Goal: Task Accomplishment & Management: Manage account settings

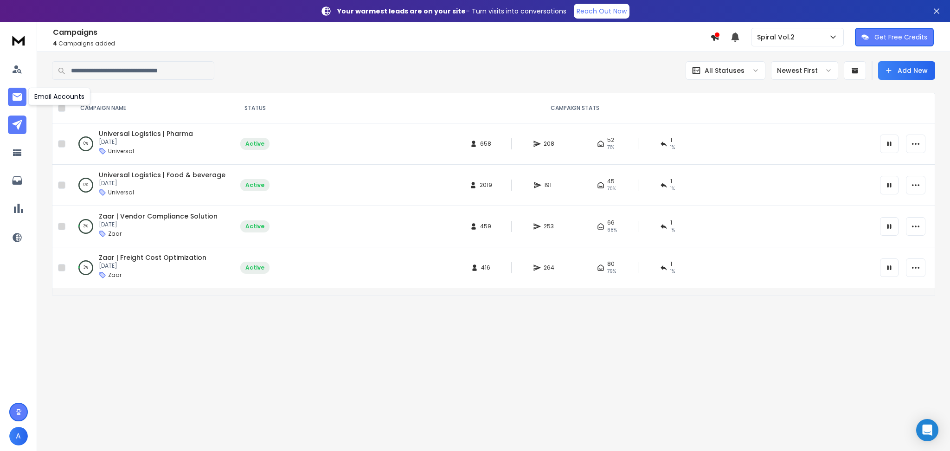
click at [18, 90] on link at bounding box center [17, 97] width 19 height 19
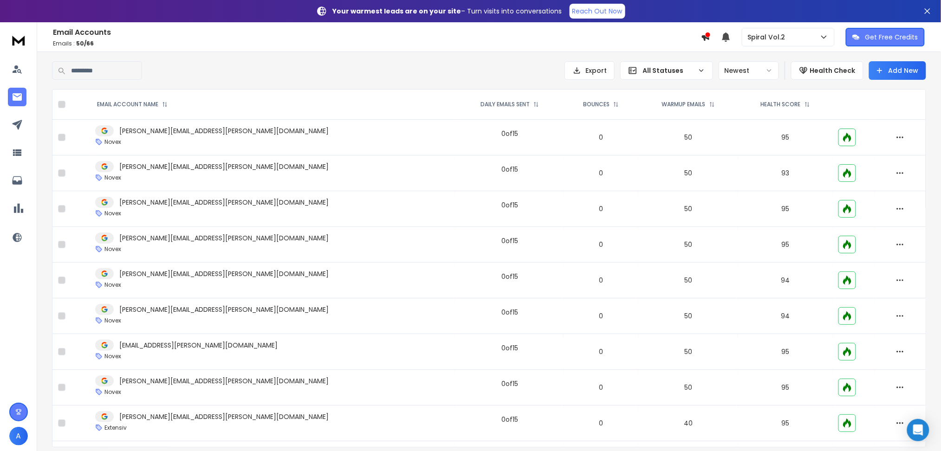
click at [125, 63] on input at bounding box center [97, 70] width 90 height 19
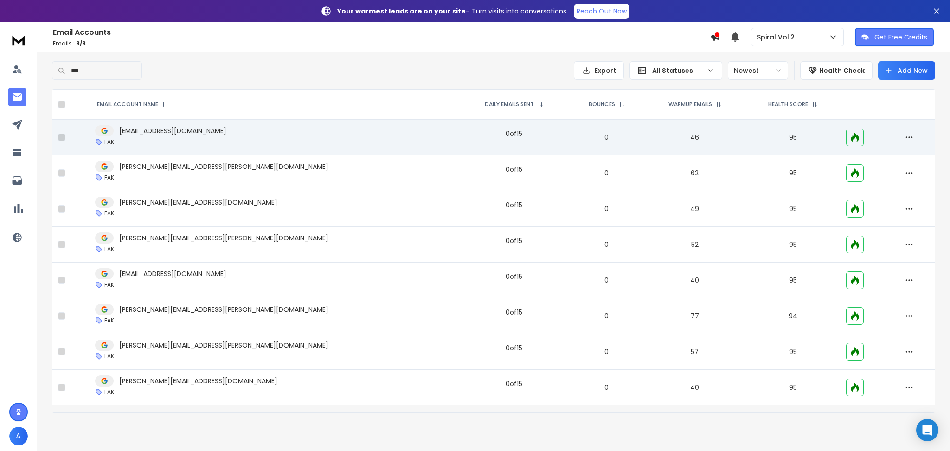
type input "***"
click at [268, 127] on div "[EMAIL_ADDRESS][DOMAIN_NAME]" at bounding box center [274, 130] width 359 height 11
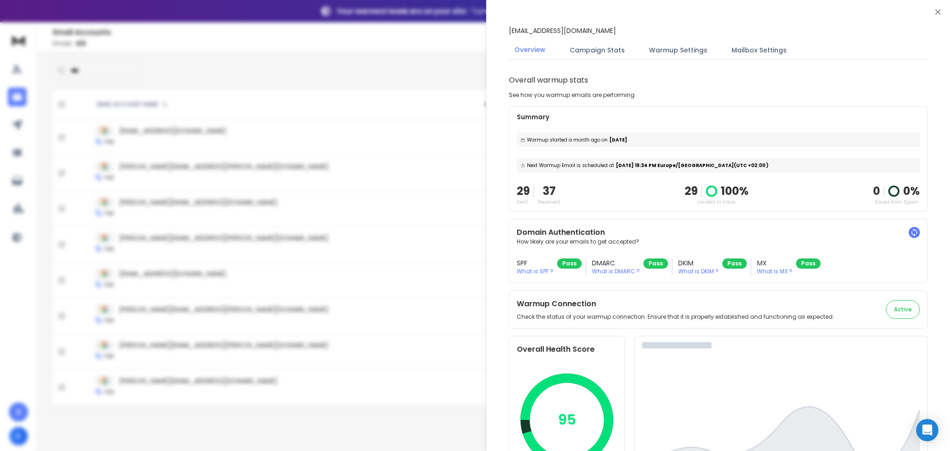
click at [318, 62] on div at bounding box center [475, 225] width 950 height 451
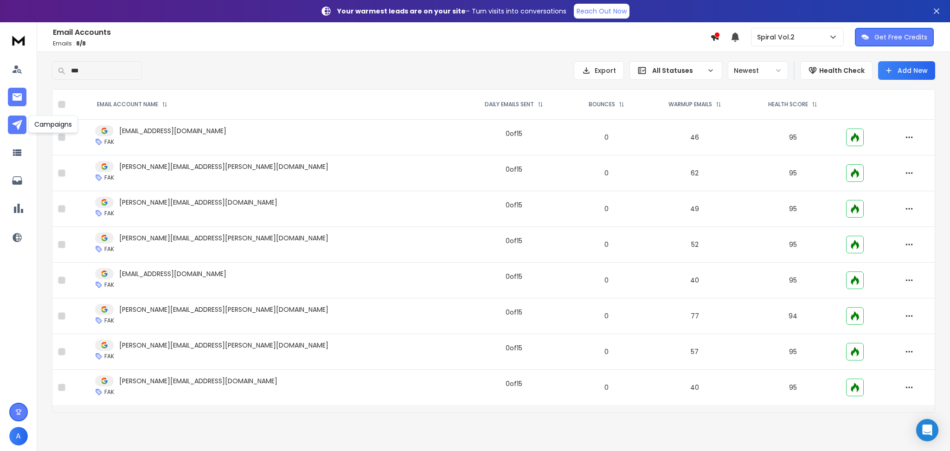
click at [17, 127] on icon at bounding box center [17, 125] width 10 height 10
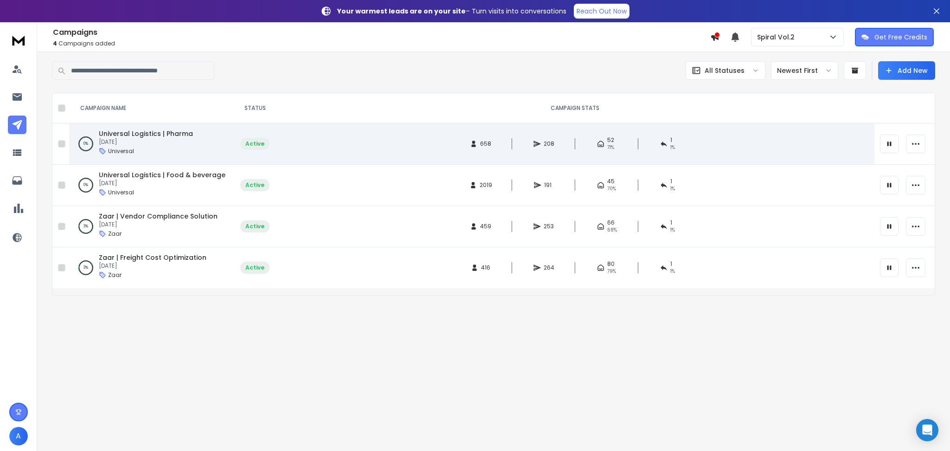
click at [919, 138] on button "button" at bounding box center [915, 144] width 19 height 19
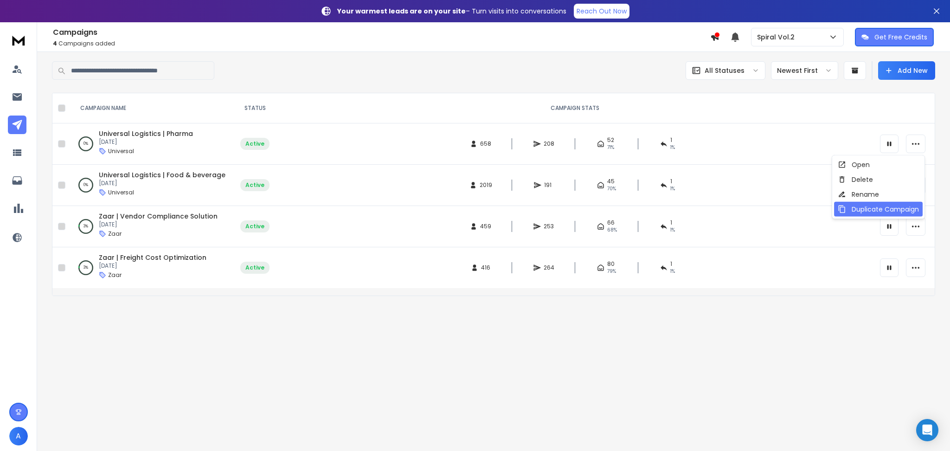
click at [884, 214] on div "Duplicate Campaign" at bounding box center [878, 209] width 89 height 15
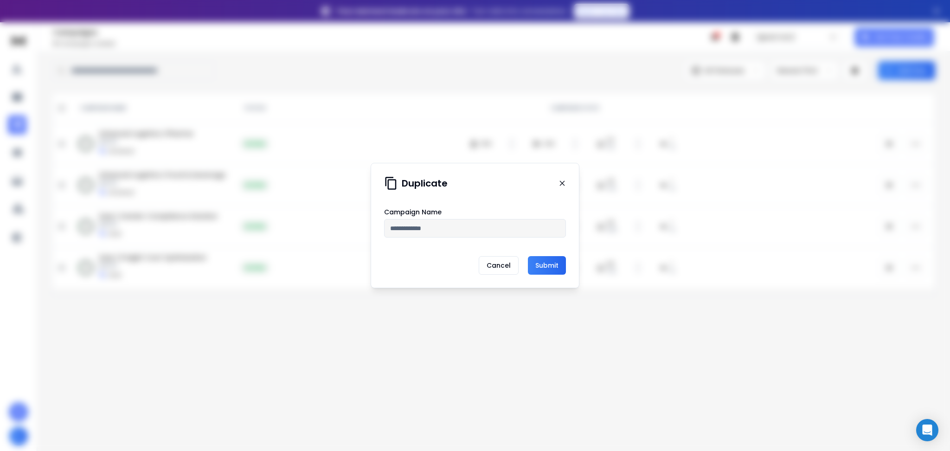
click at [495, 232] on input "text" at bounding box center [475, 228] width 182 height 19
type input "**********"
click at [547, 264] on button "Submit" at bounding box center [547, 265] width 38 height 19
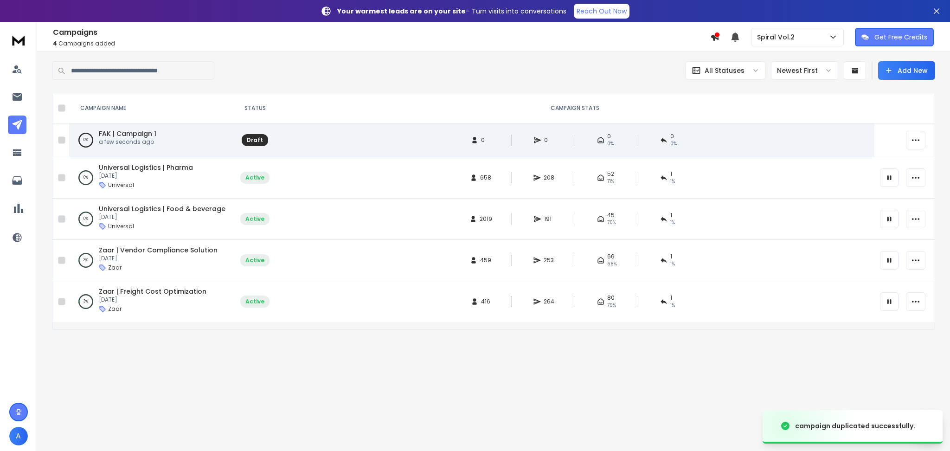
click at [916, 138] on icon "button" at bounding box center [915, 139] width 9 height 9
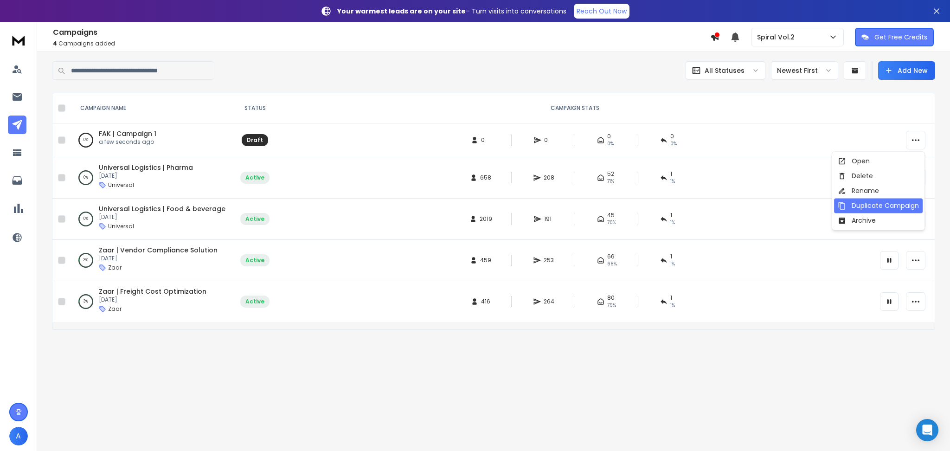
click at [880, 206] on div "Duplicate Campaign" at bounding box center [878, 205] width 81 height 9
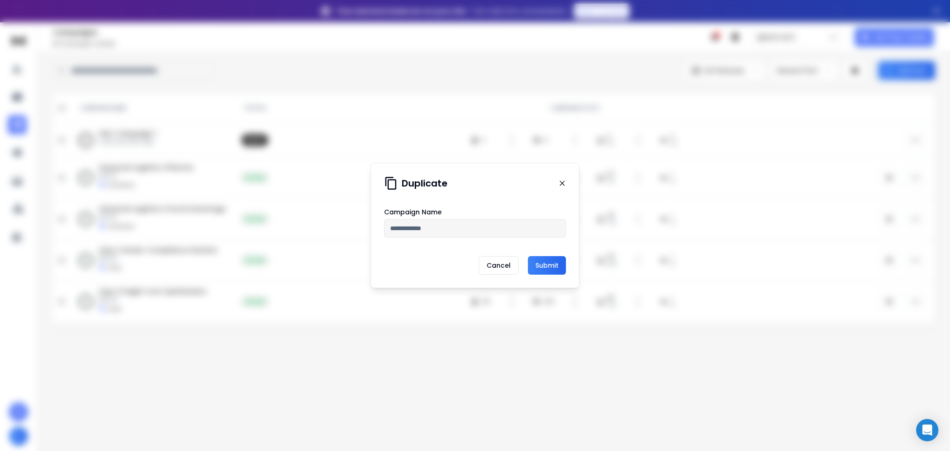
click at [426, 226] on input "text" at bounding box center [475, 228] width 182 height 19
type input "**********"
click at [548, 263] on button "Submit" at bounding box center [547, 265] width 38 height 19
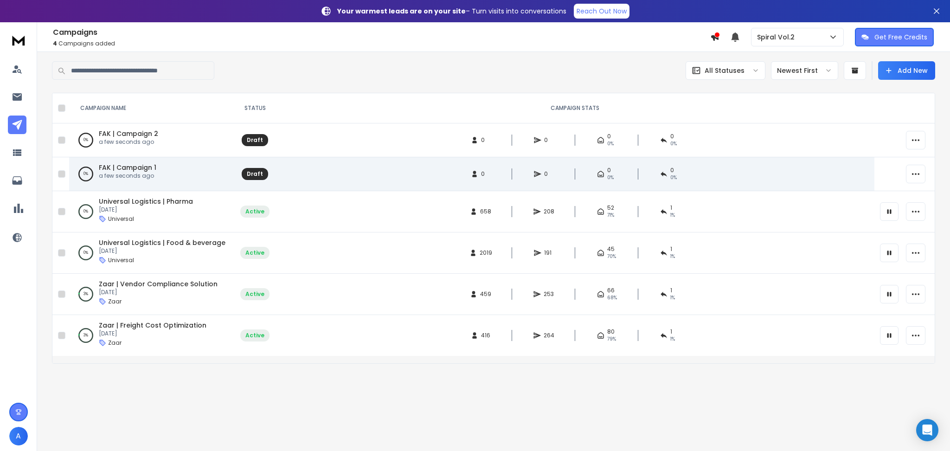
click at [170, 164] on div "0 % FAK | Campaign 1 a few seconds ago" at bounding box center [151, 174] width 147 height 22
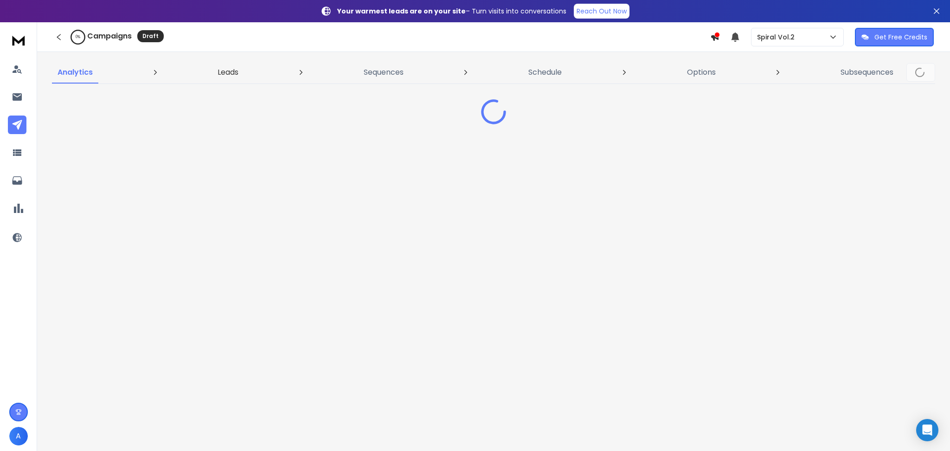
click at [228, 71] on div "Analytics Leads Sequences Schedule Options Subsequences" at bounding box center [494, 72] width 884 height 23
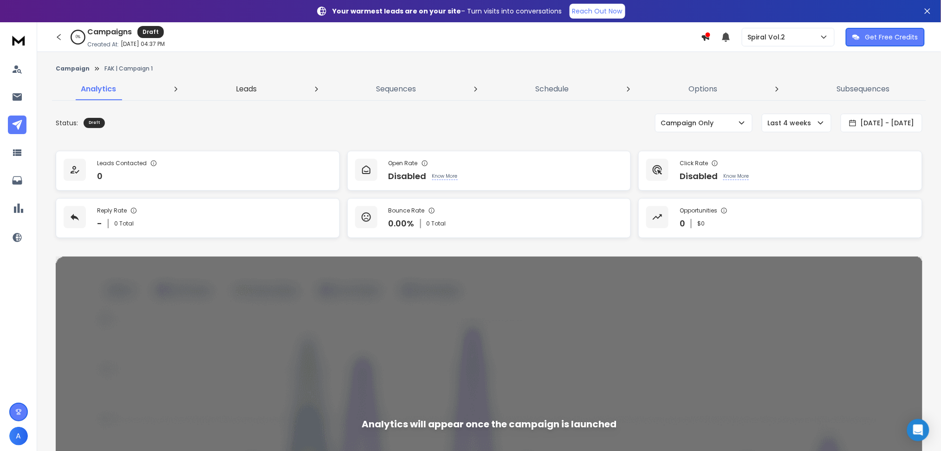
click at [248, 92] on p "Leads" at bounding box center [246, 89] width 21 height 11
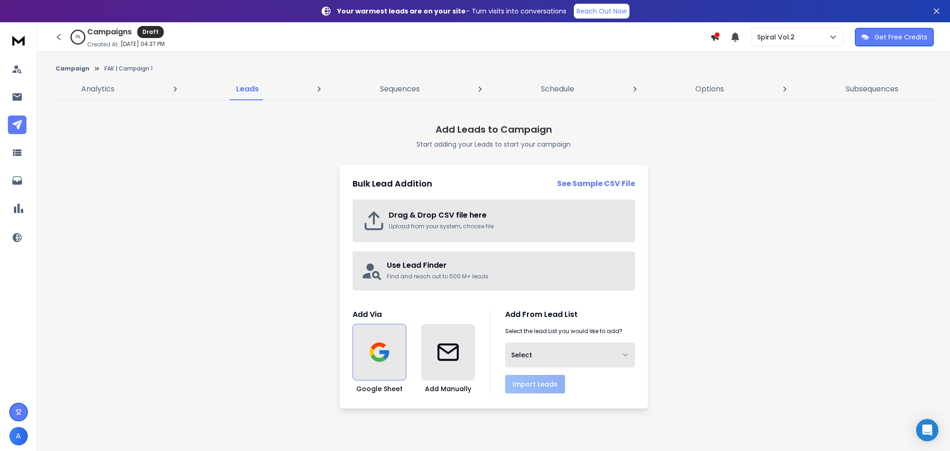
click at [375, 345] on icon at bounding box center [378, 345] width 15 height 7
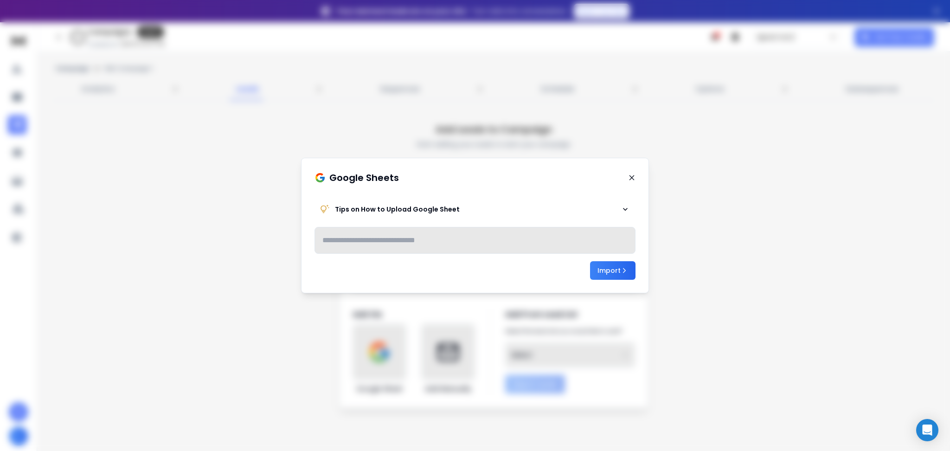
click at [630, 175] on icon at bounding box center [632, 177] width 5 height 5
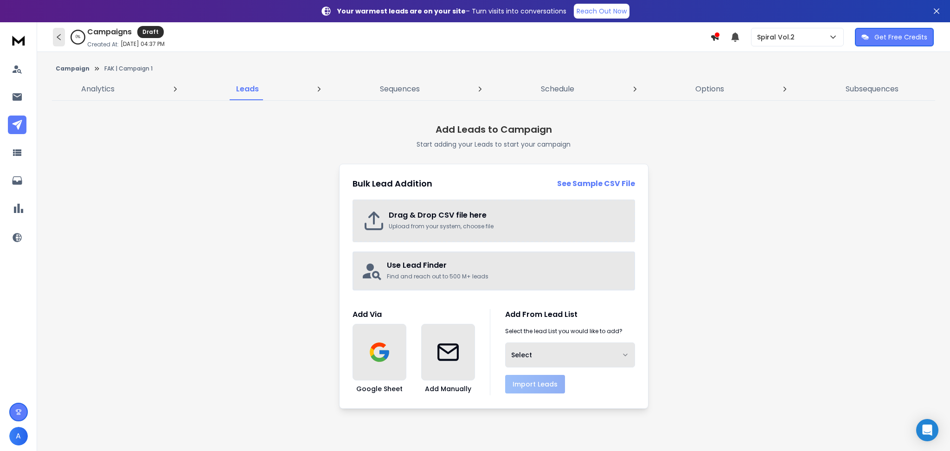
click at [57, 37] on icon at bounding box center [59, 37] width 4 height 6
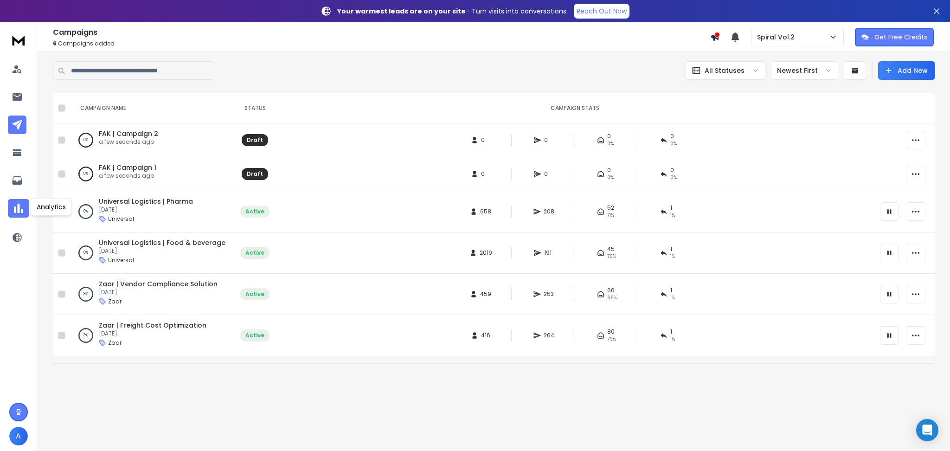
click at [22, 216] on link at bounding box center [18, 208] width 21 height 21
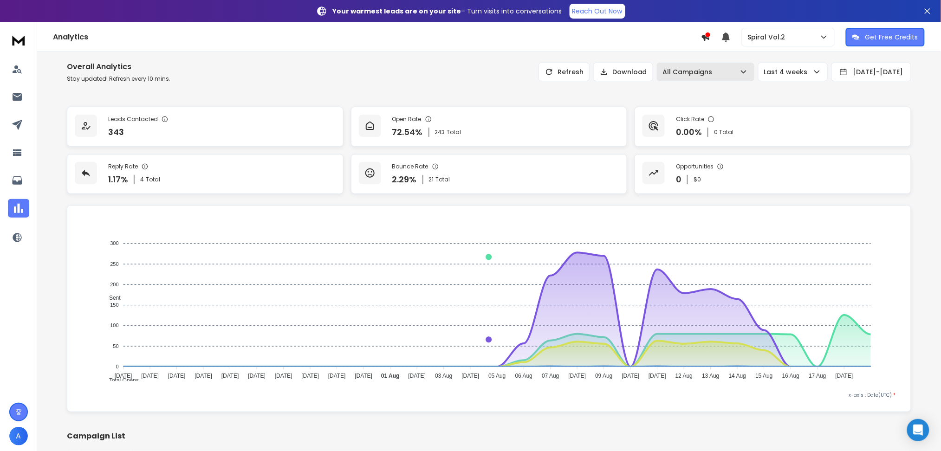
click at [671, 71] on p "All Campaigns" at bounding box center [689, 71] width 53 height 9
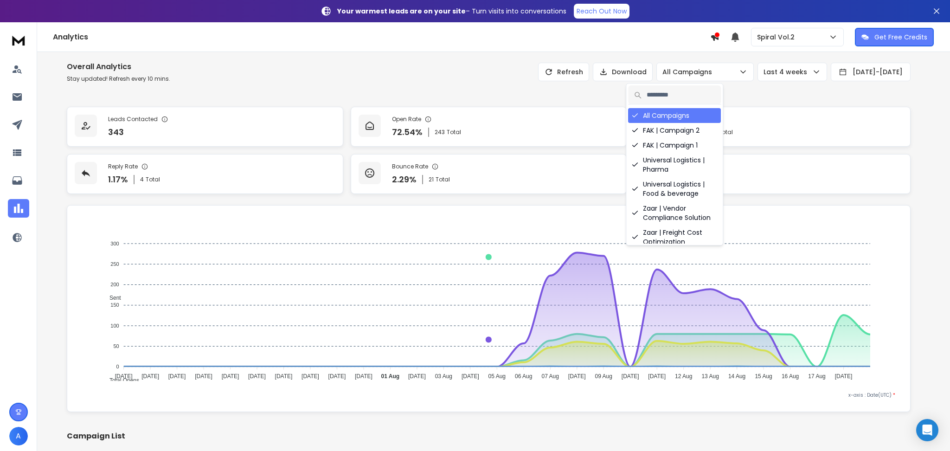
click at [633, 113] on icon at bounding box center [635, 115] width 7 height 7
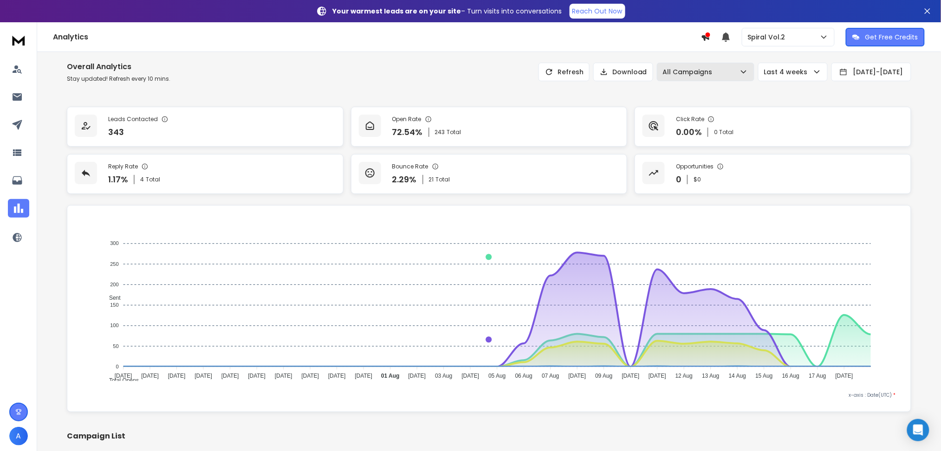
click at [700, 63] on button "All Campaigns" at bounding box center [705, 72] width 97 height 19
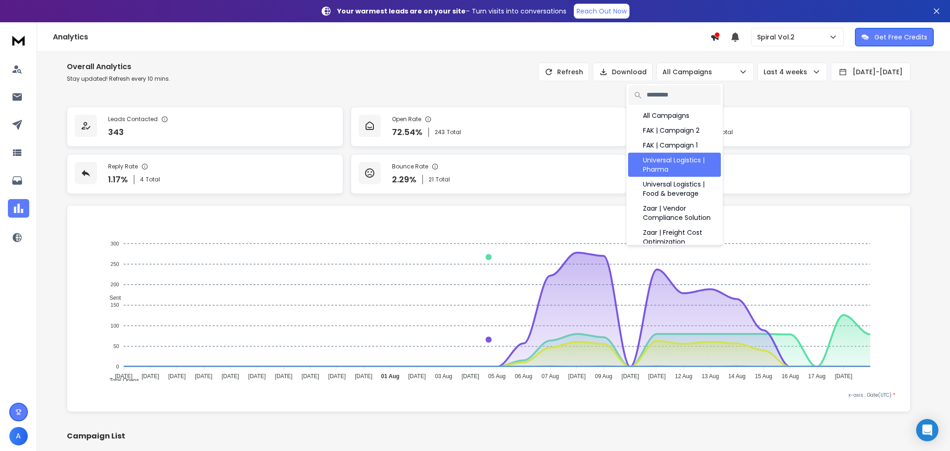
click at [635, 167] on span at bounding box center [635, 164] width 6 height 6
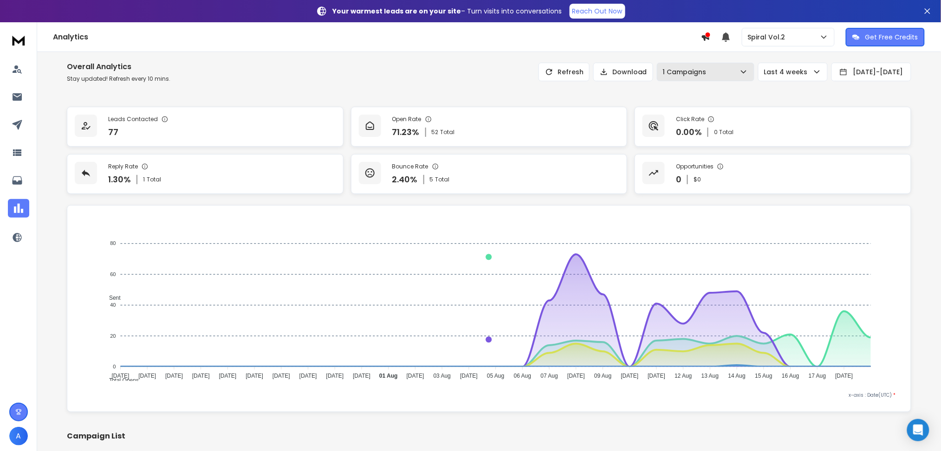
click at [699, 73] on div "1 Campaigns" at bounding box center [705, 71] width 85 height 9
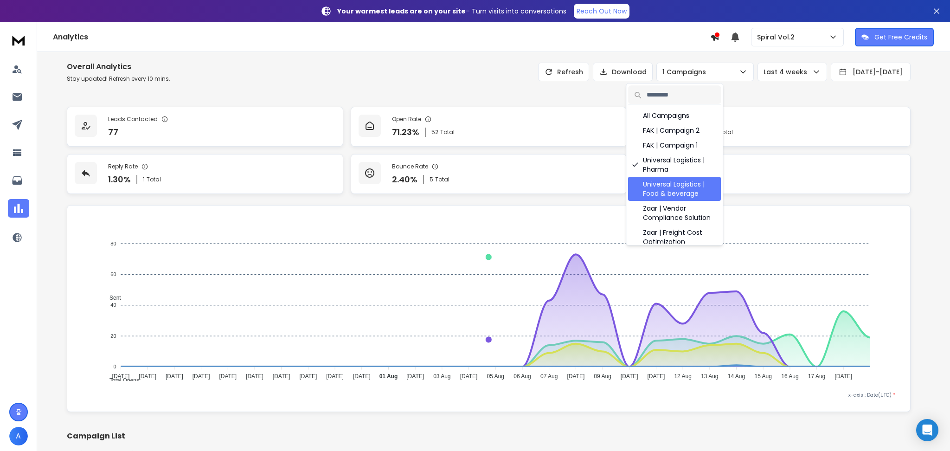
click at [633, 184] on div "Universal Logistics | Food & beverage" at bounding box center [674, 189] width 93 height 24
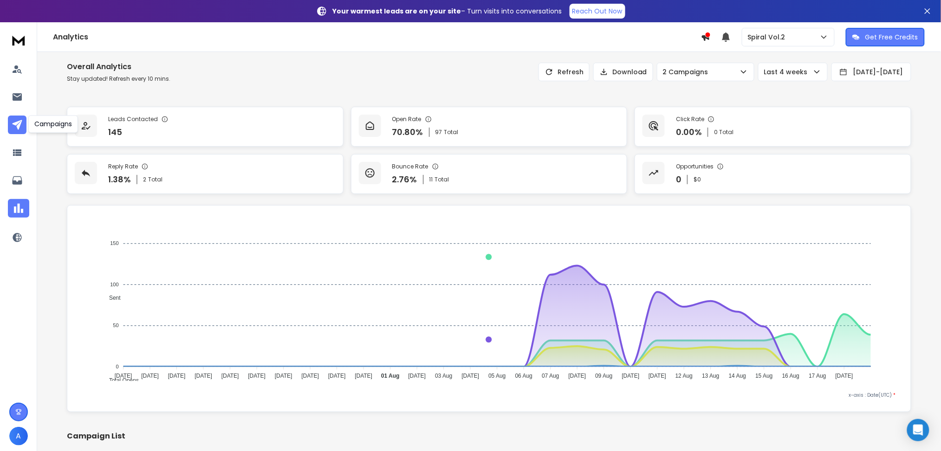
click at [19, 119] on icon at bounding box center [17, 124] width 11 height 11
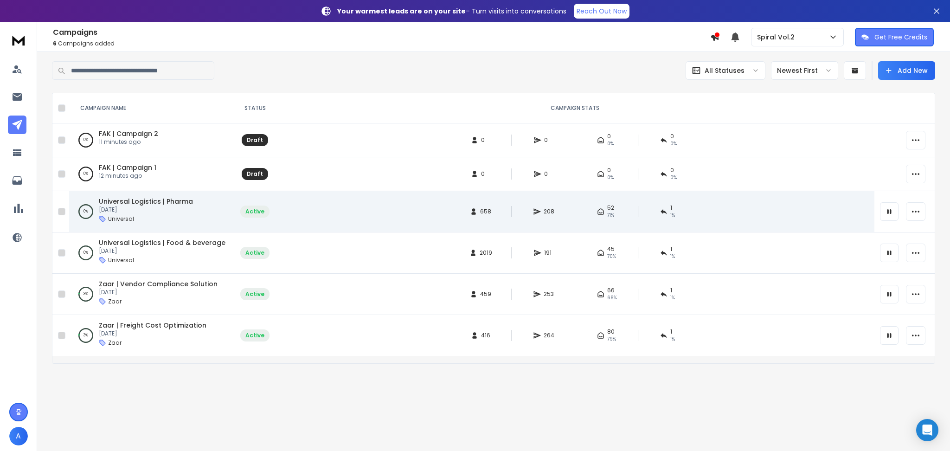
click at [345, 213] on div "658 208 52 71 % 1 1 %" at bounding box center [575, 211] width 588 height 15
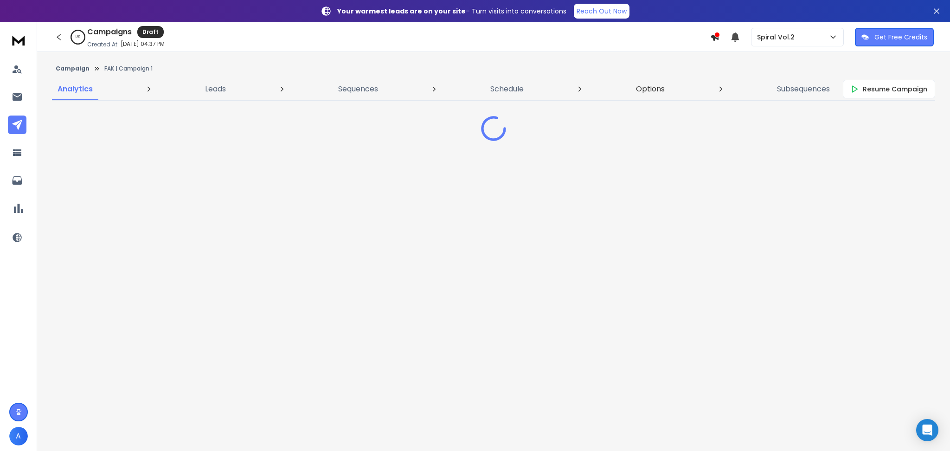
click at [652, 86] on p "Options" at bounding box center [650, 89] width 29 height 11
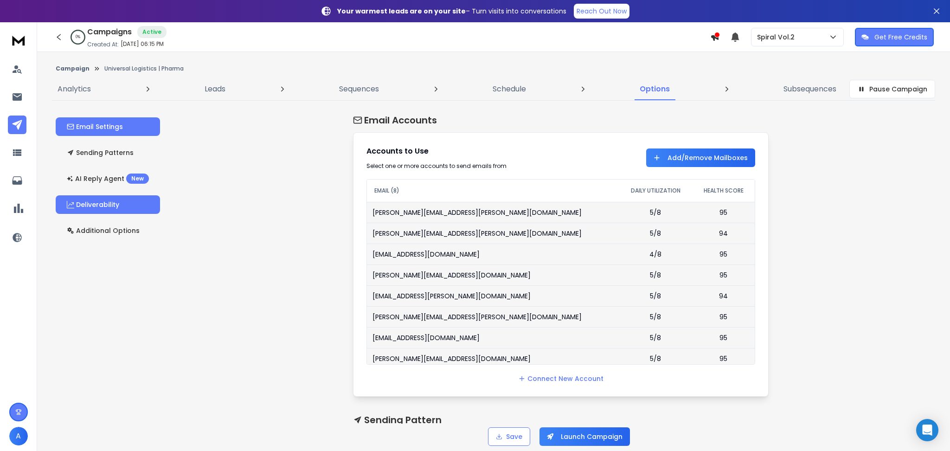
click at [121, 206] on button "Deliverability" at bounding box center [108, 204] width 104 height 19
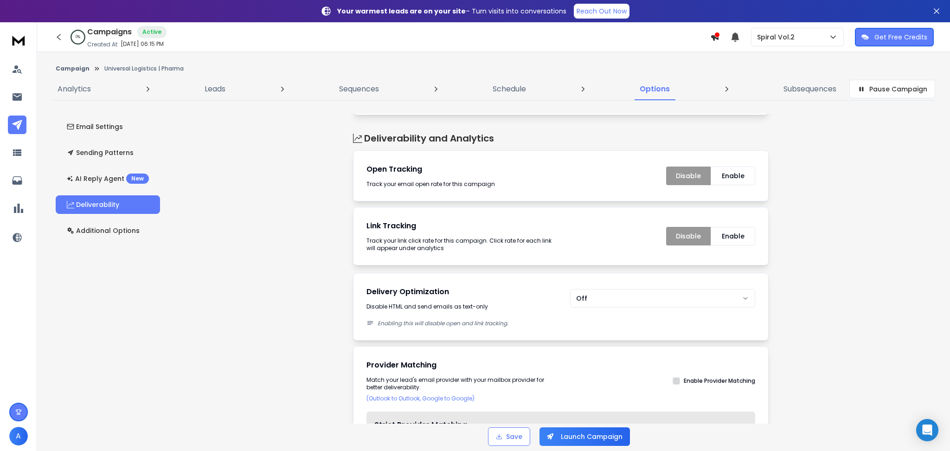
scroll to position [1050, 0]
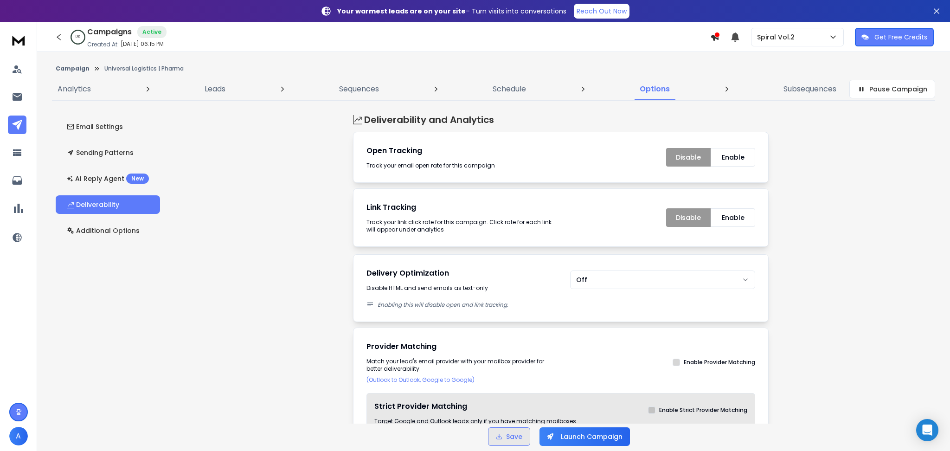
click at [503, 438] on button "Save" at bounding box center [509, 436] width 42 height 19
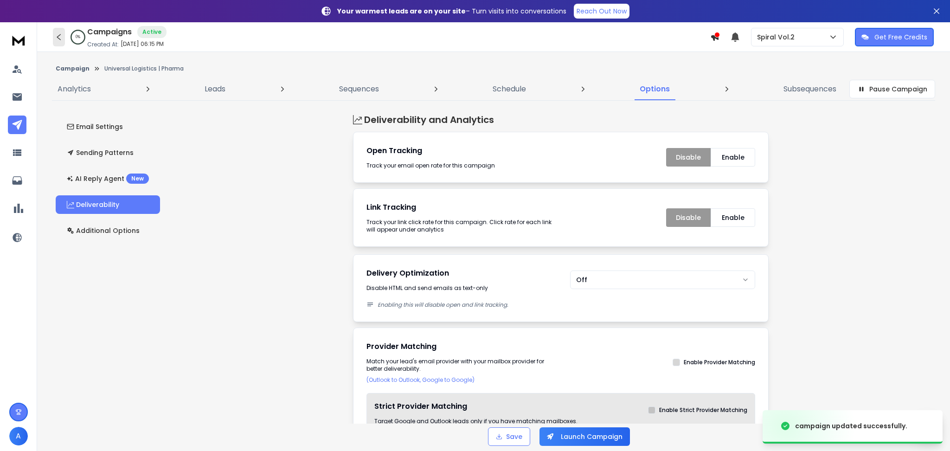
click at [58, 37] on icon at bounding box center [59, 37] width 8 height 8
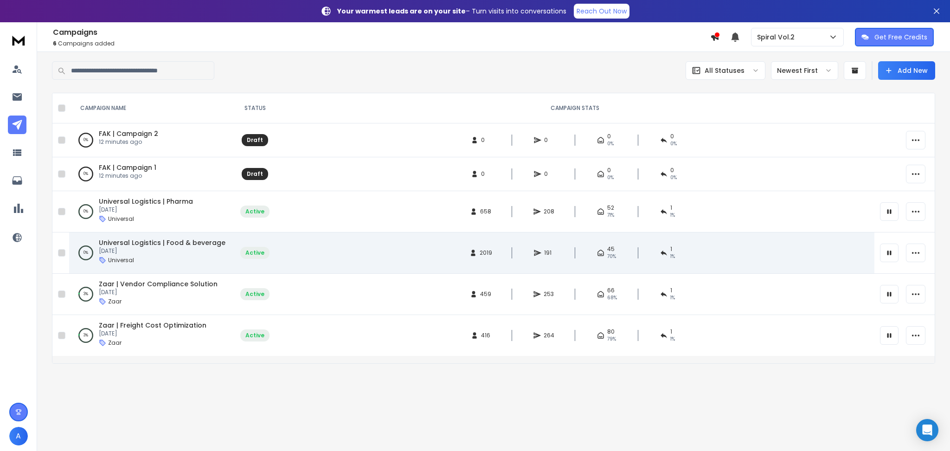
click at [320, 265] on td "2019 191 45 70 % 1 1 %" at bounding box center [575, 252] width 600 height 41
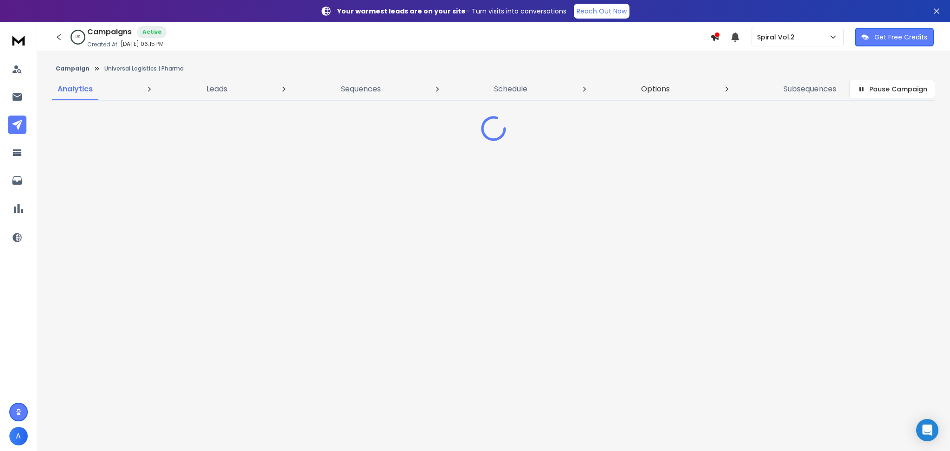
click at [667, 84] on p "Options" at bounding box center [655, 89] width 29 height 11
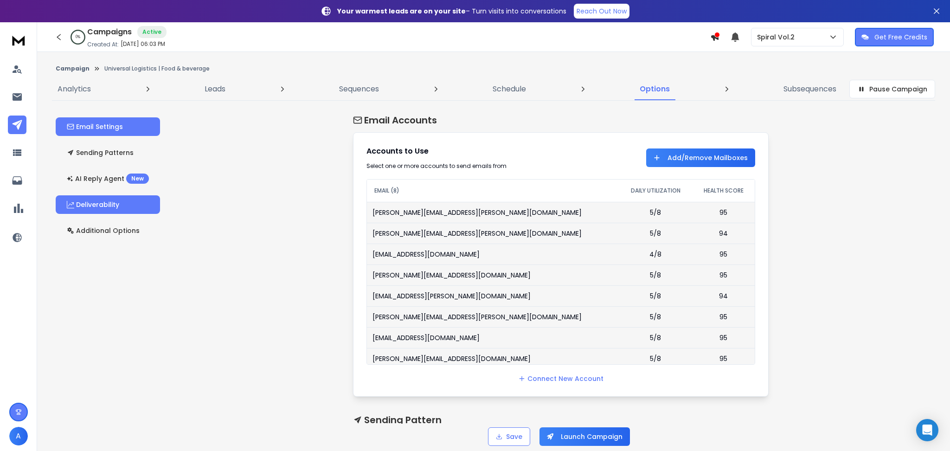
click at [99, 207] on p "Deliverability" at bounding box center [93, 204] width 52 height 9
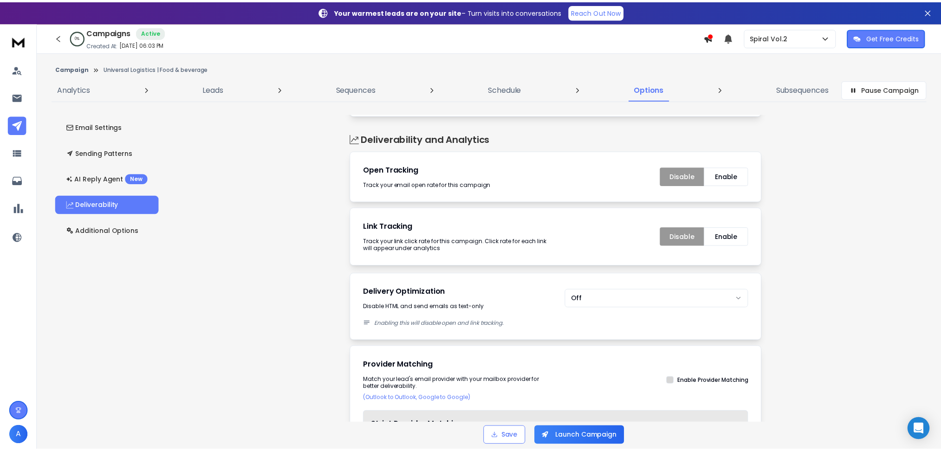
scroll to position [1050, 0]
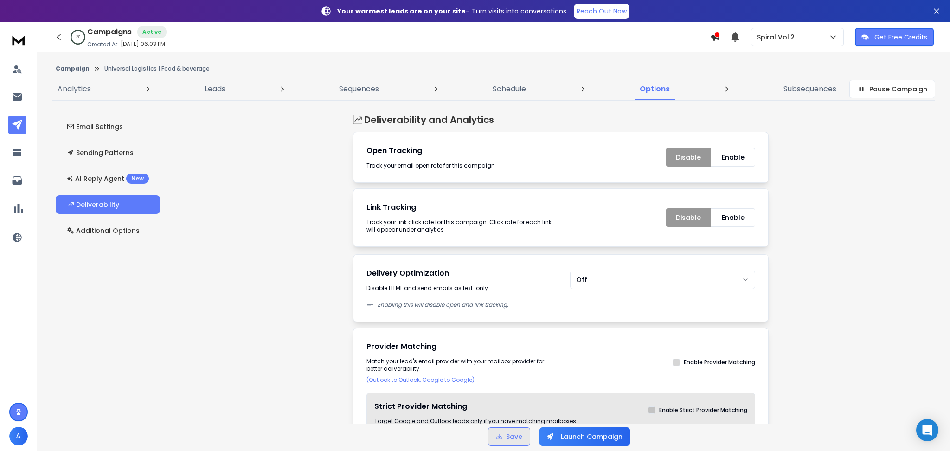
click at [509, 437] on button "Save" at bounding box center [509, 436] width 42 height 19
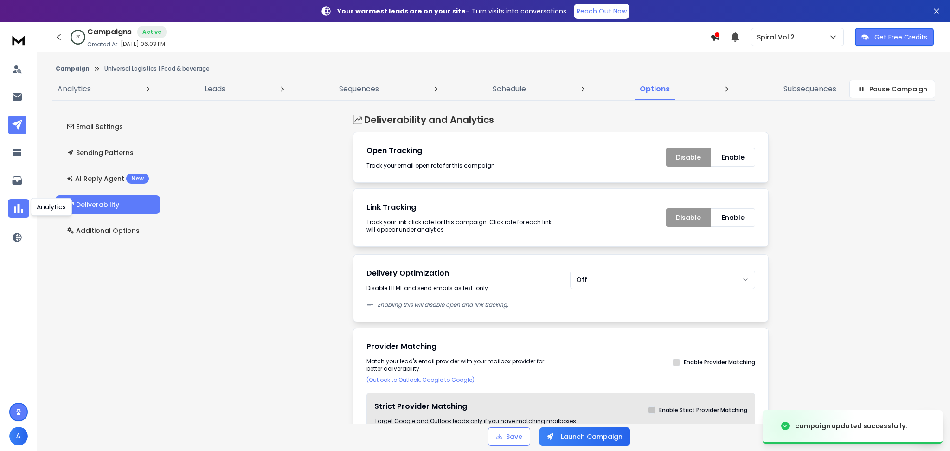
click at [17, 199] on link at bounding box center [18, 208] width 21 height 21
